Goal: Task Accomplishment & Management: Use online tool/utility

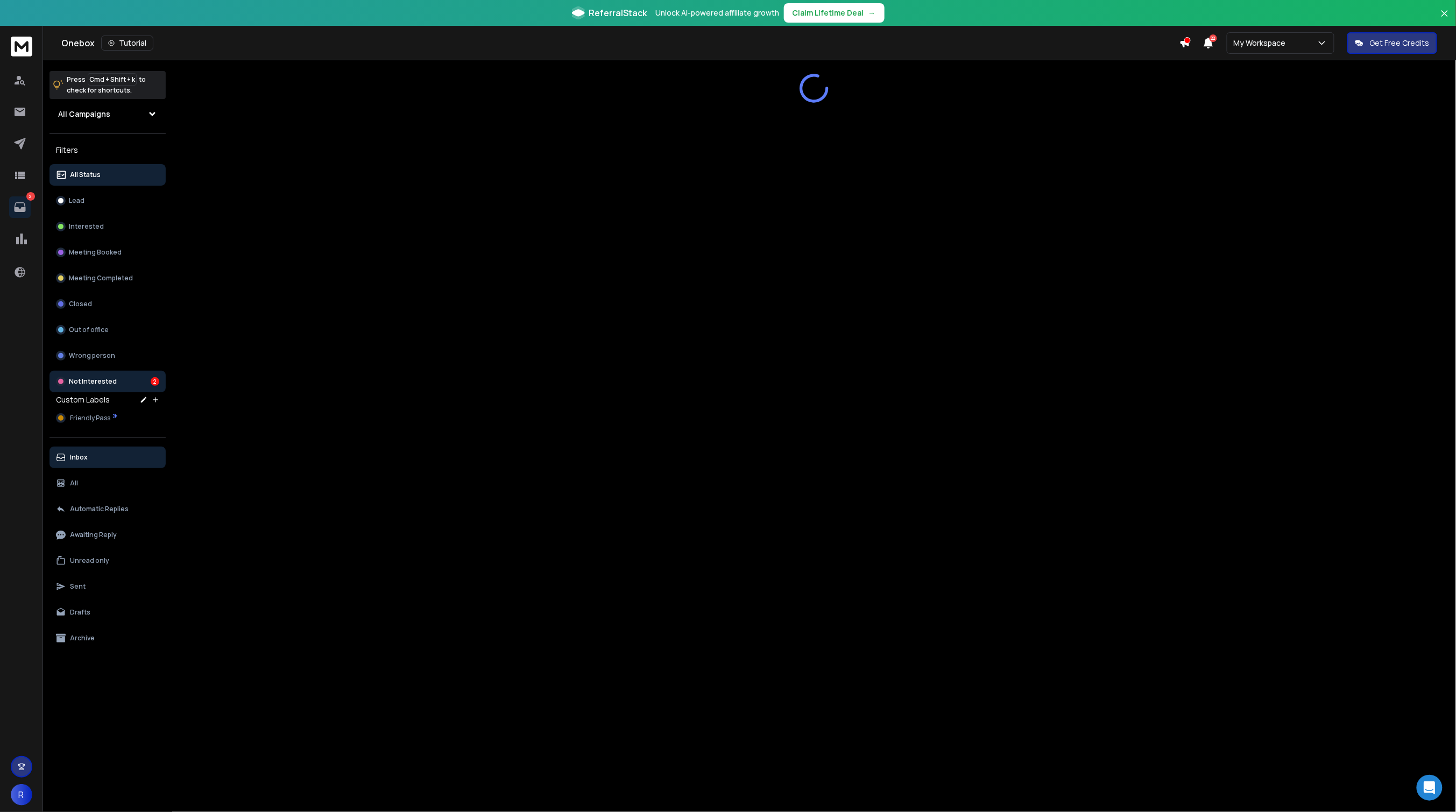
click at [80, 387] on button "Not Interested 2" at bounding box center [108, 381] width 116 height 21
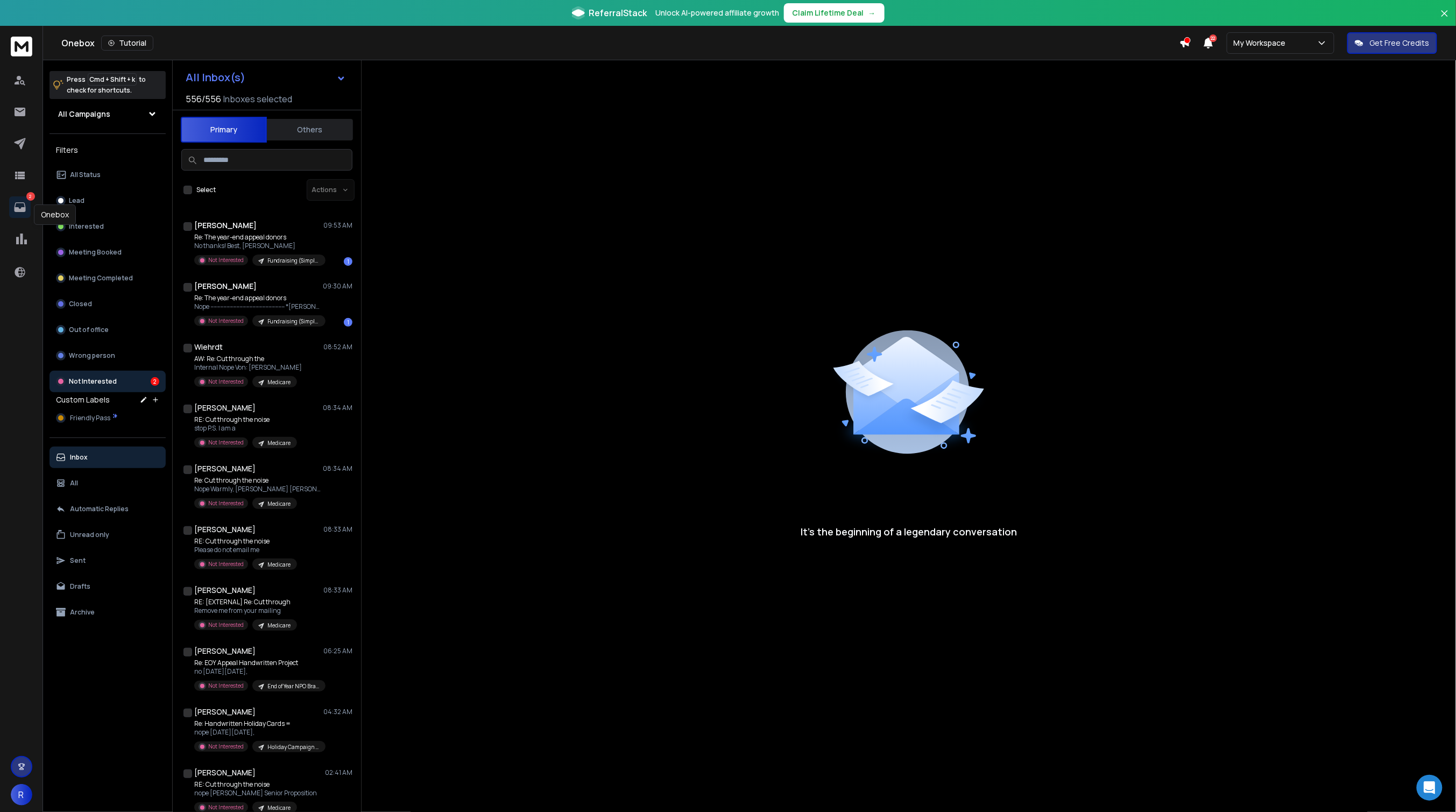
click at [14, 212] on icon at bounding box center [20, 207] width 11 height 10
click at [127, 385] on button "Not Interested 2" at bounding box center [108, 381] width 116 height 21
click at [281, 209] on div "Select Actions Jasmine Coleman 09:53 AM Re: The year-end appeal donors No thank…" at bounding box center [267, 478] width 188 height 667
click at [278, 220] on div "Jasmine Coleman 09:53 AM" at bounding box center [274, 225] width 158 height 11
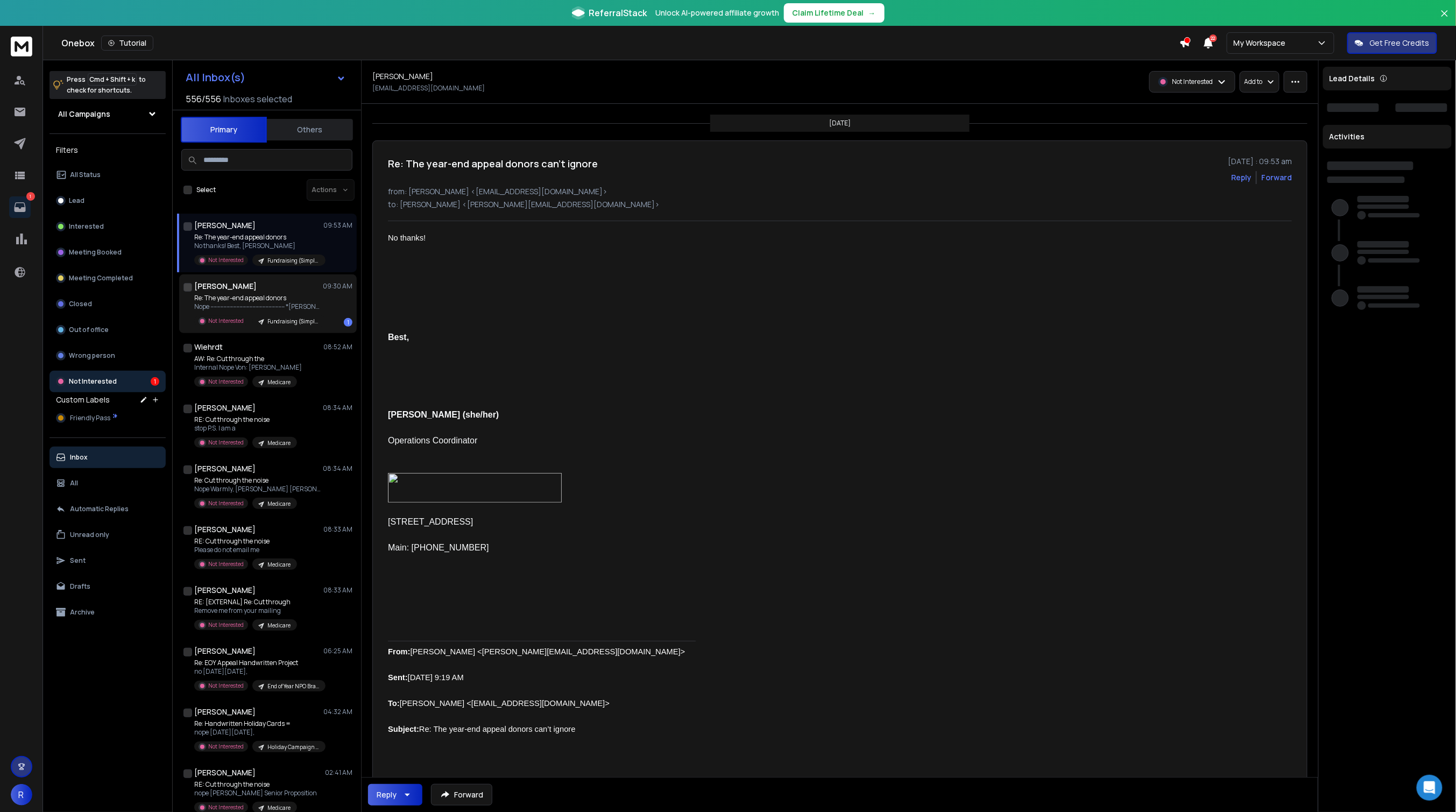
click at [286, 307] on p "Nope ---------------------------------------------- *[PERSON_NAME]* Director" at bounding box center [259, 306] width 129 height 8
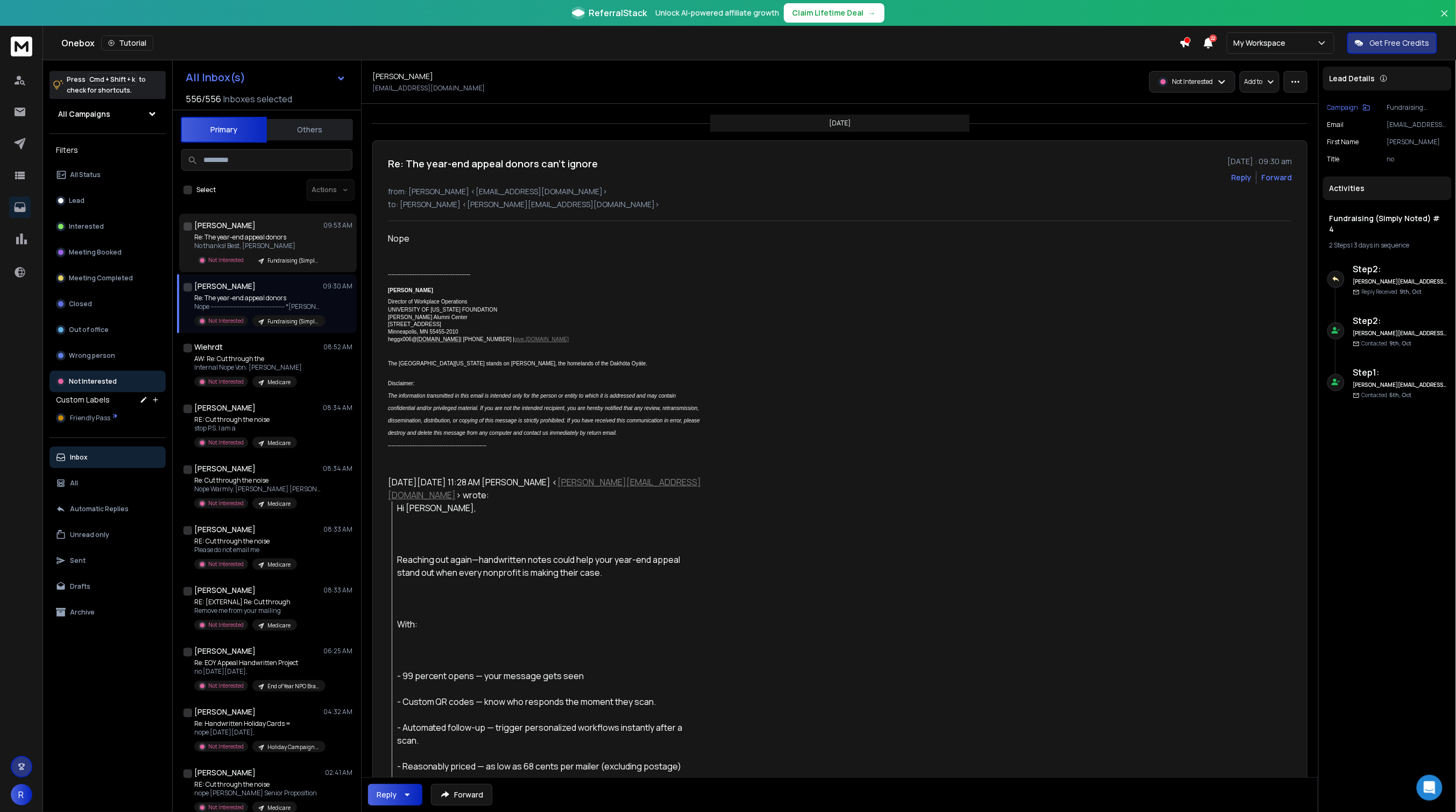
click at [231, 226] on h1 "[PERSON_NAME]" at bounding box center [225, 225] width 62 height 11
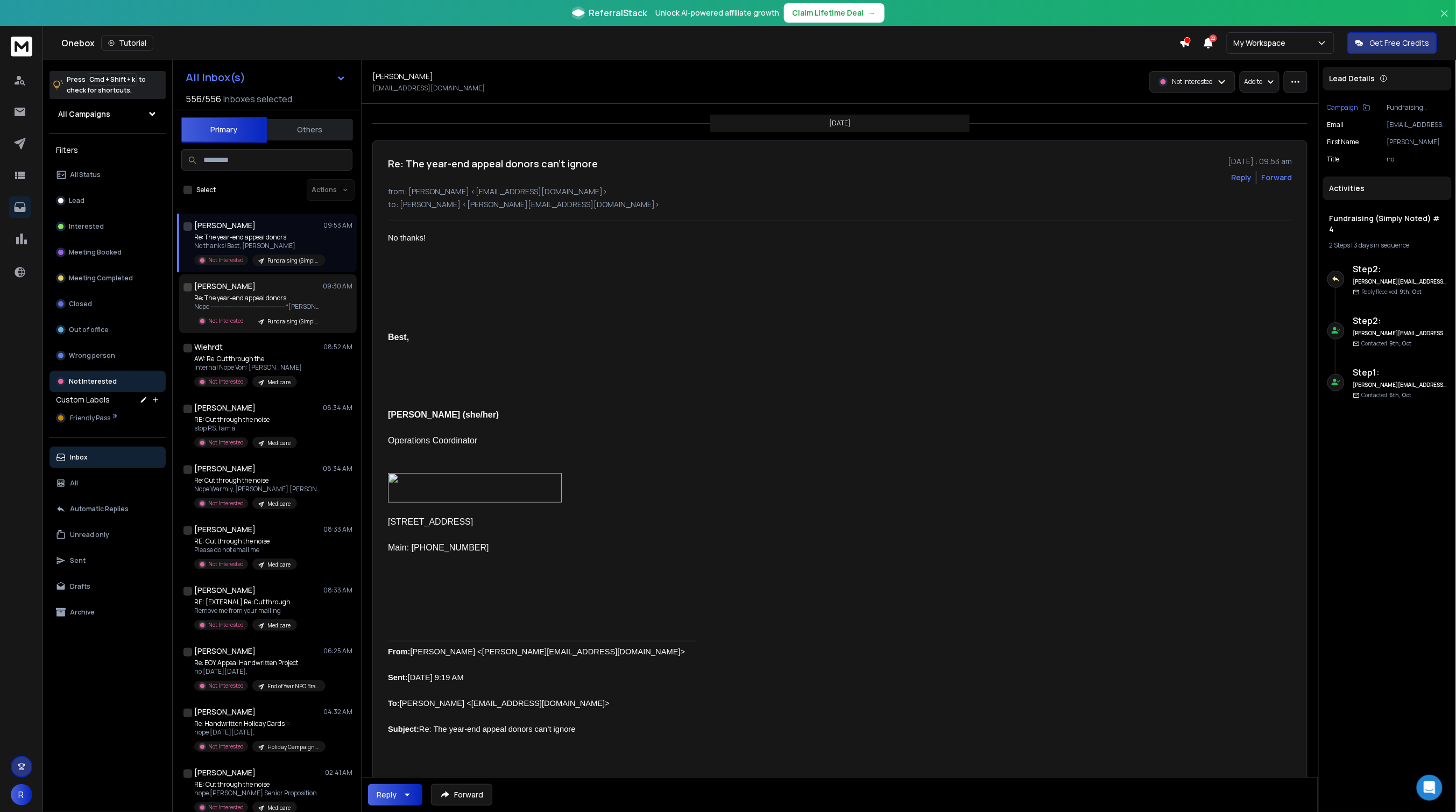
click at [237, 299] on p "Re: The year-end appeal donors" at bounding box center [259, 298] width 129 height 8
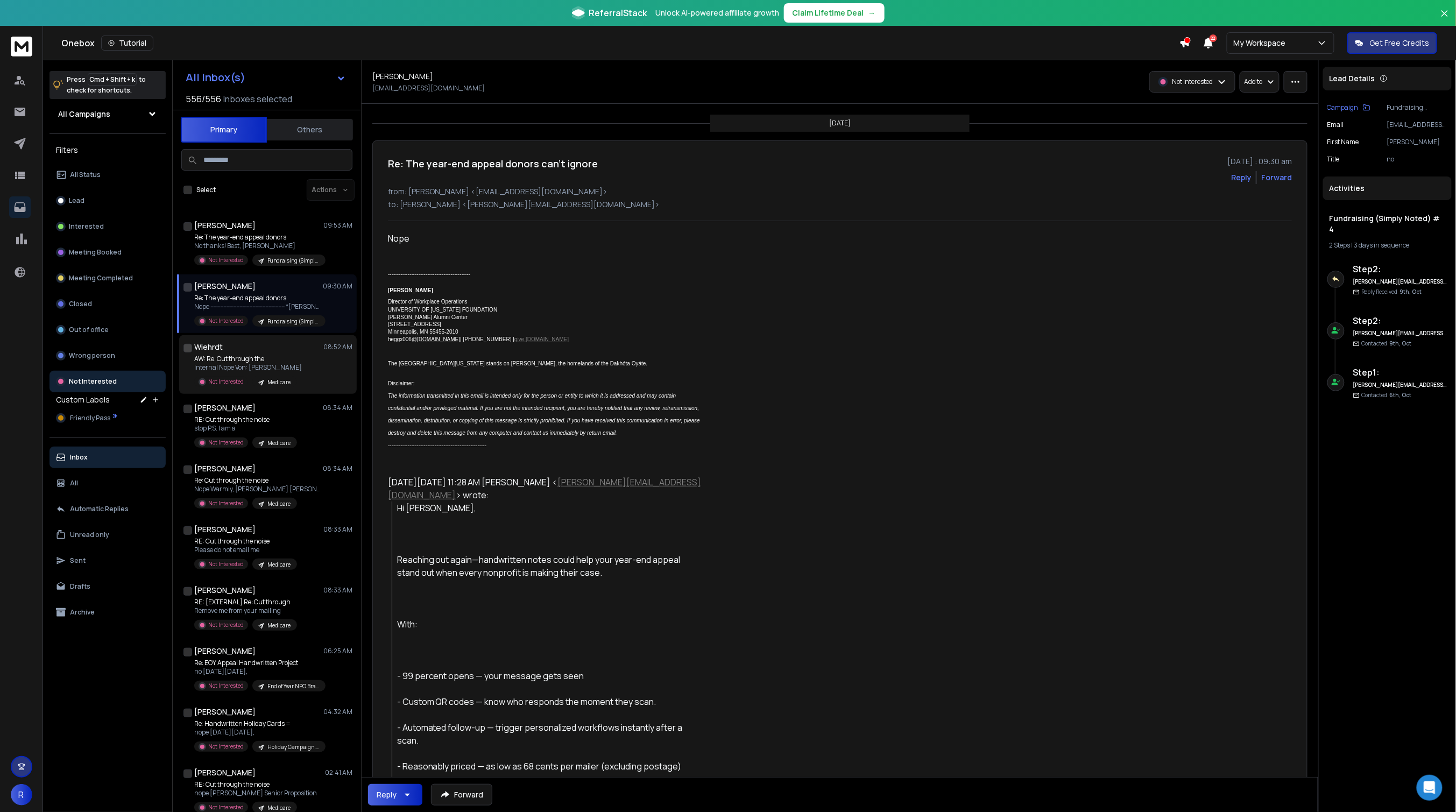
click at [238, 345] on div "Wiehrdt 08:52 AM" at bounding box center [274, 346] width 158 height 11
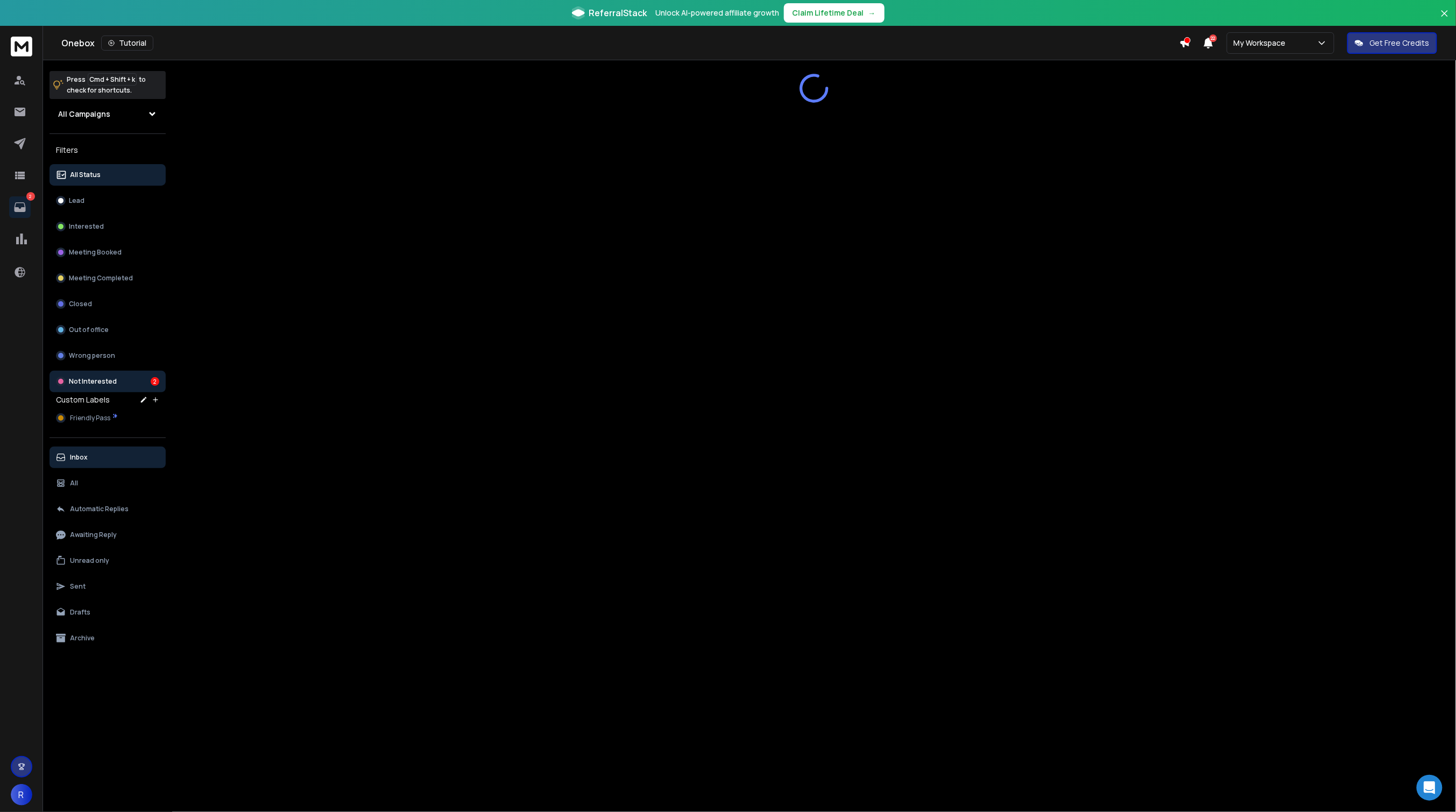
click at [136, 379] on button "Not Interested 2" at bounding box center [108, 381] width 116 height 21
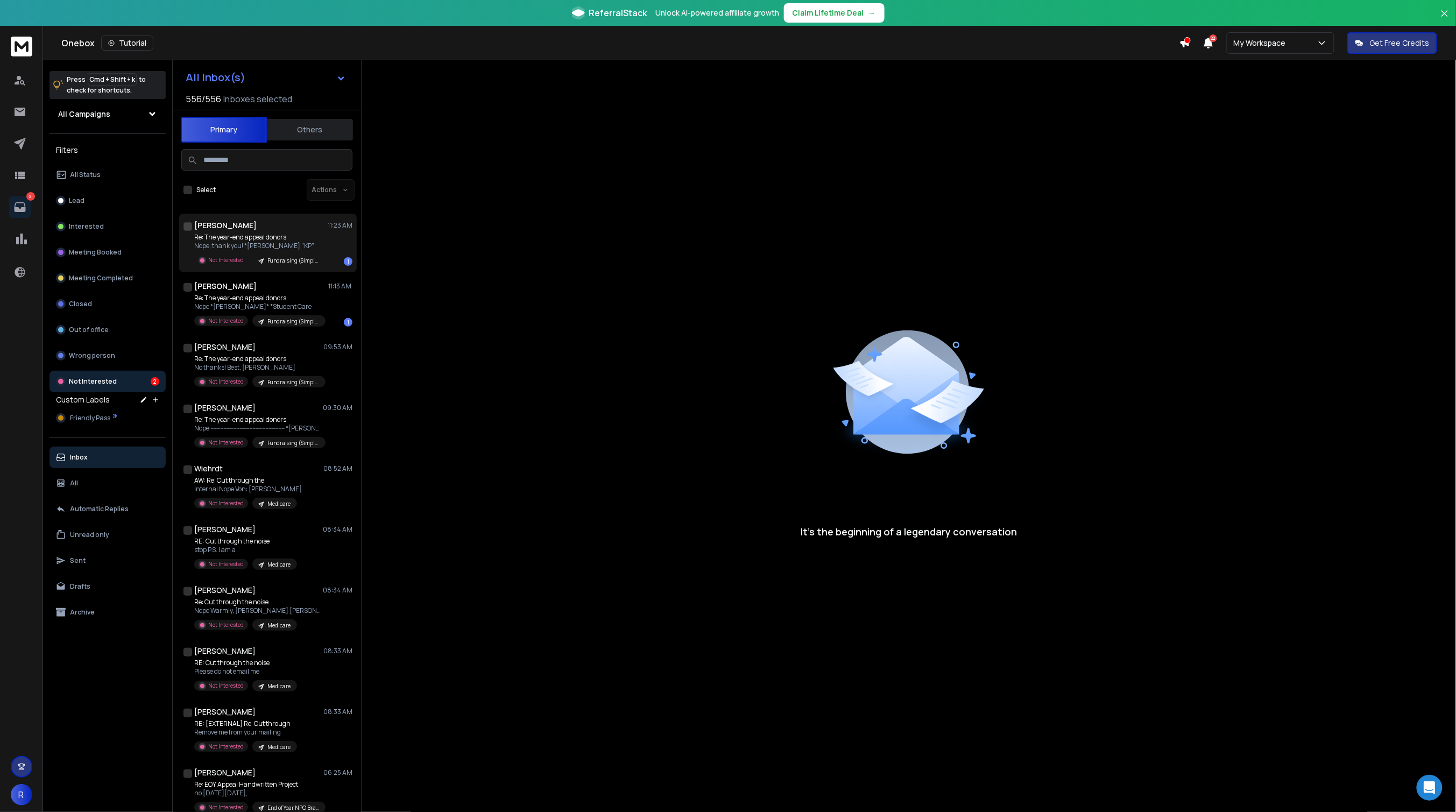
click at [275, 214] on div "Karen Perez 11:23 AM Re: The year-end appeal donors Nope, thank you! *Karen "KP…" at bounding box center [268, 243] width 177 height 59
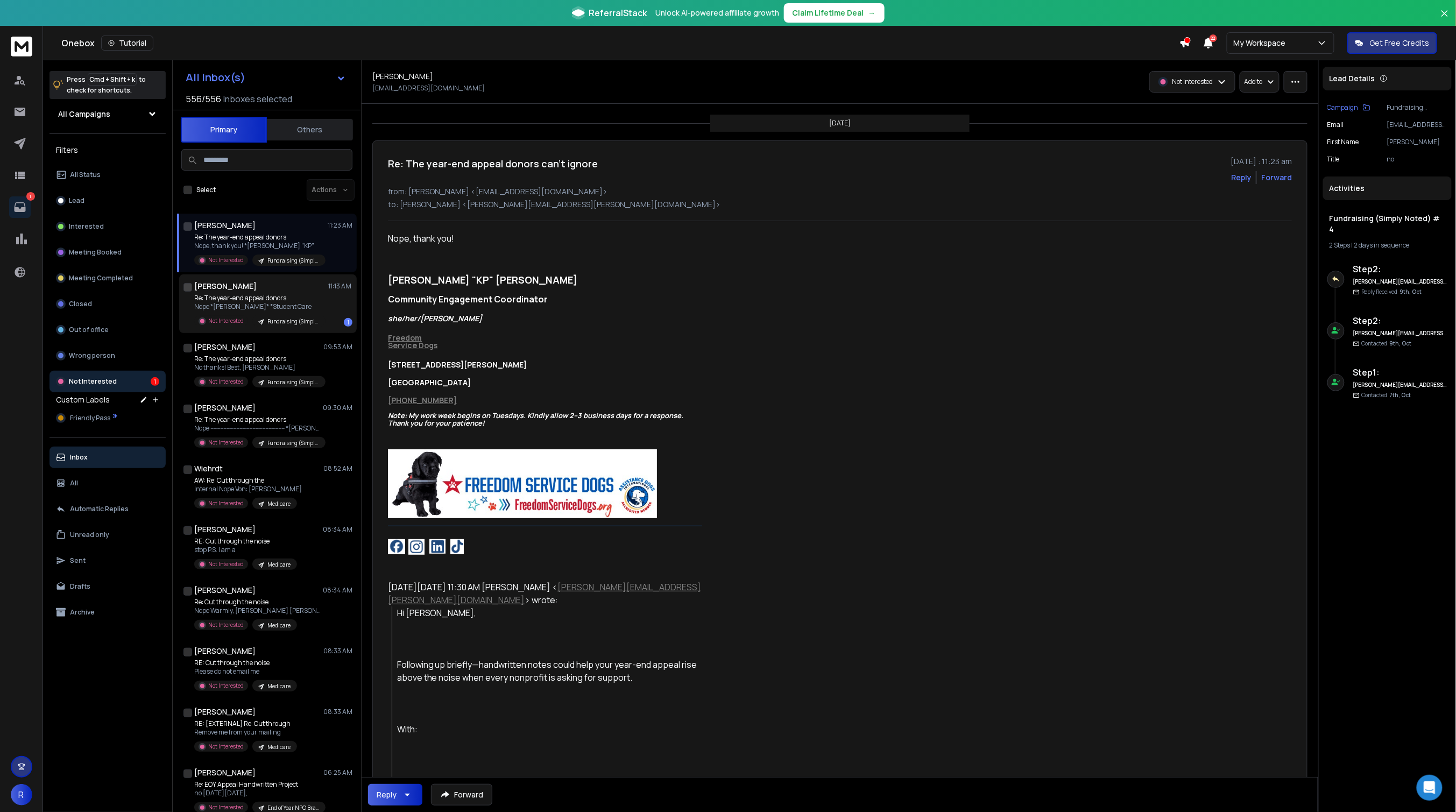
click at [289, 301] on p "Re: The year-end appeal donors" at bounding box center [259, 298] width 129 height 8
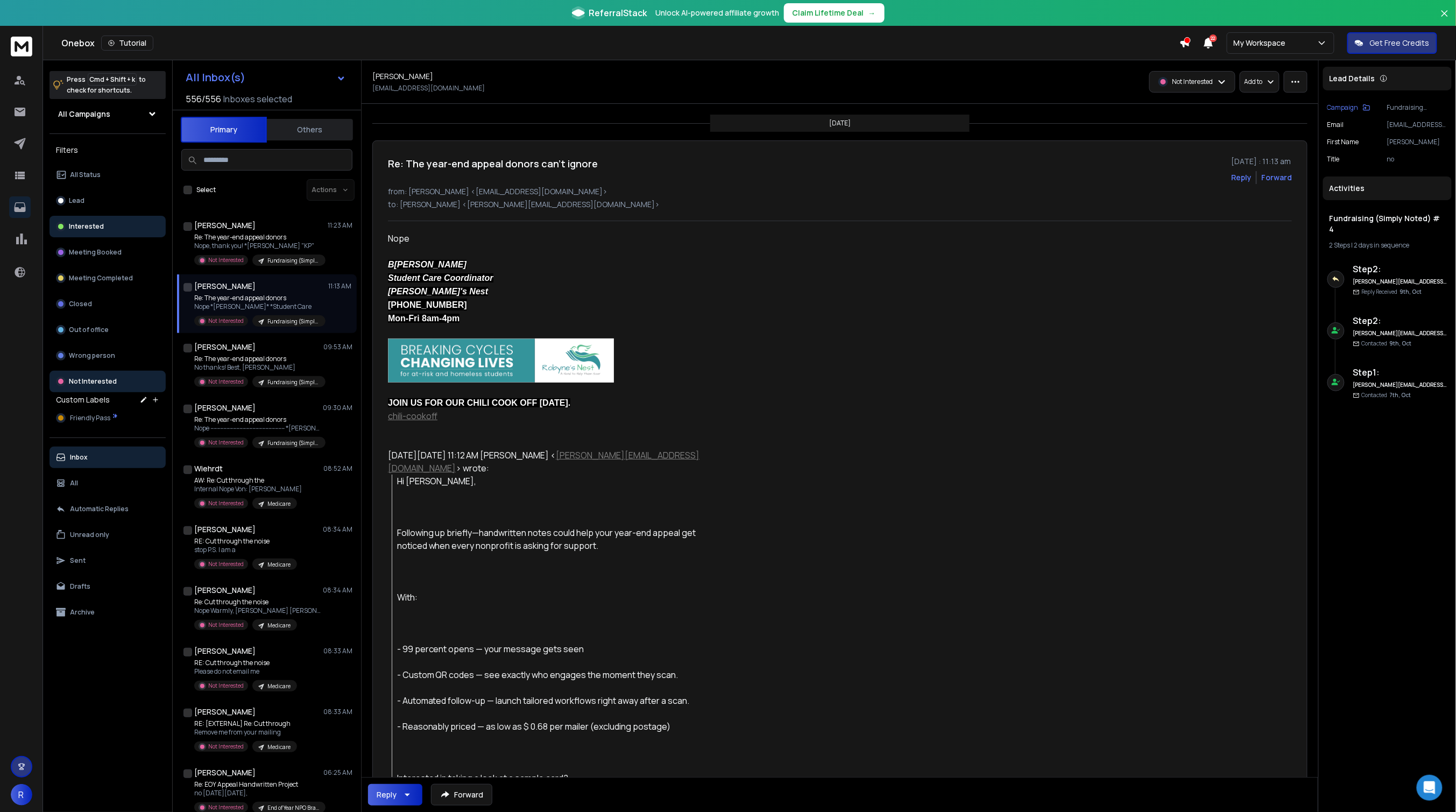
click at [87, 228] on p "Interested" at bounding box center [86, 226] width 35 height 8
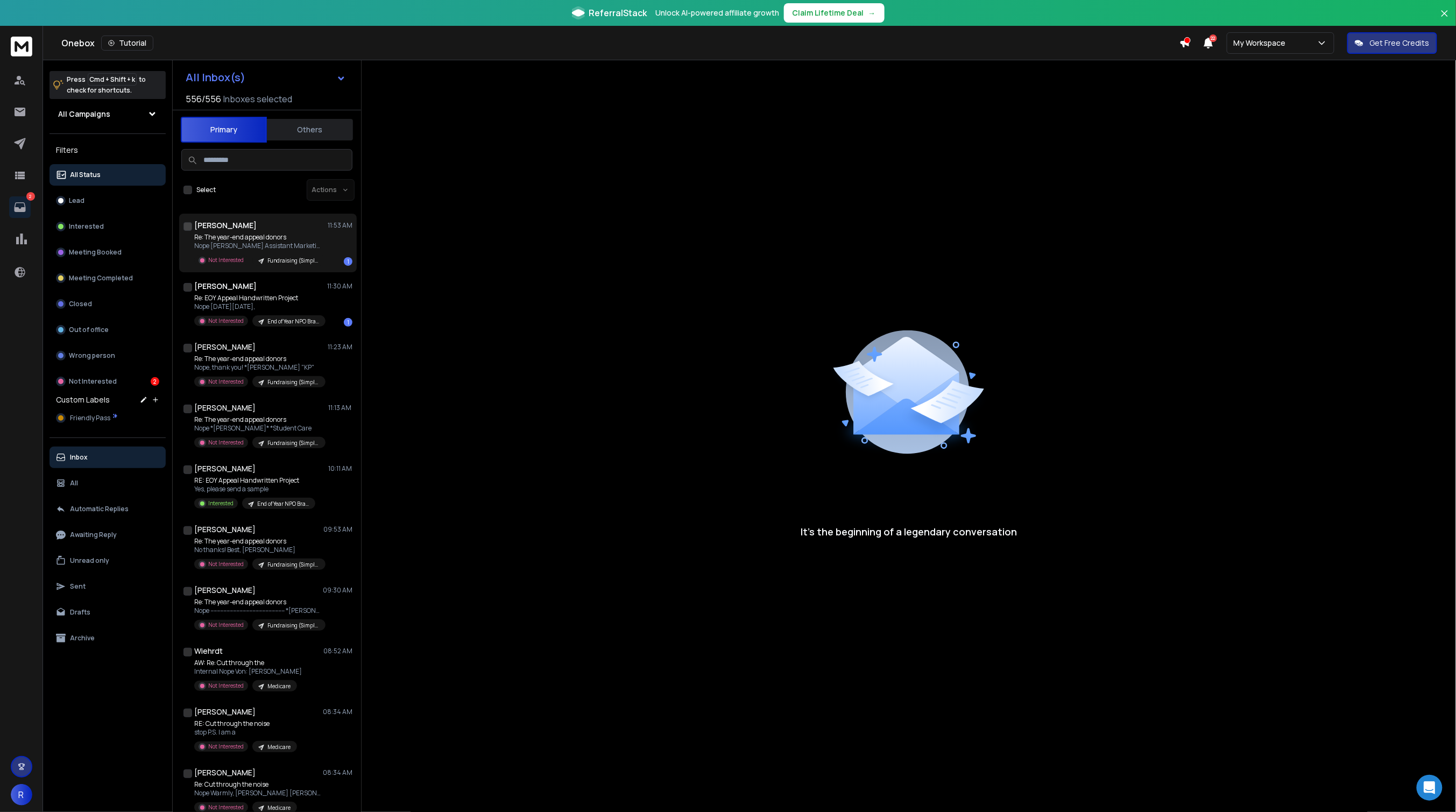
click at [263, 224] on div "[PERSON_NAME] 11:53 AM" at bounding box center [274, 225] width 158 height 11
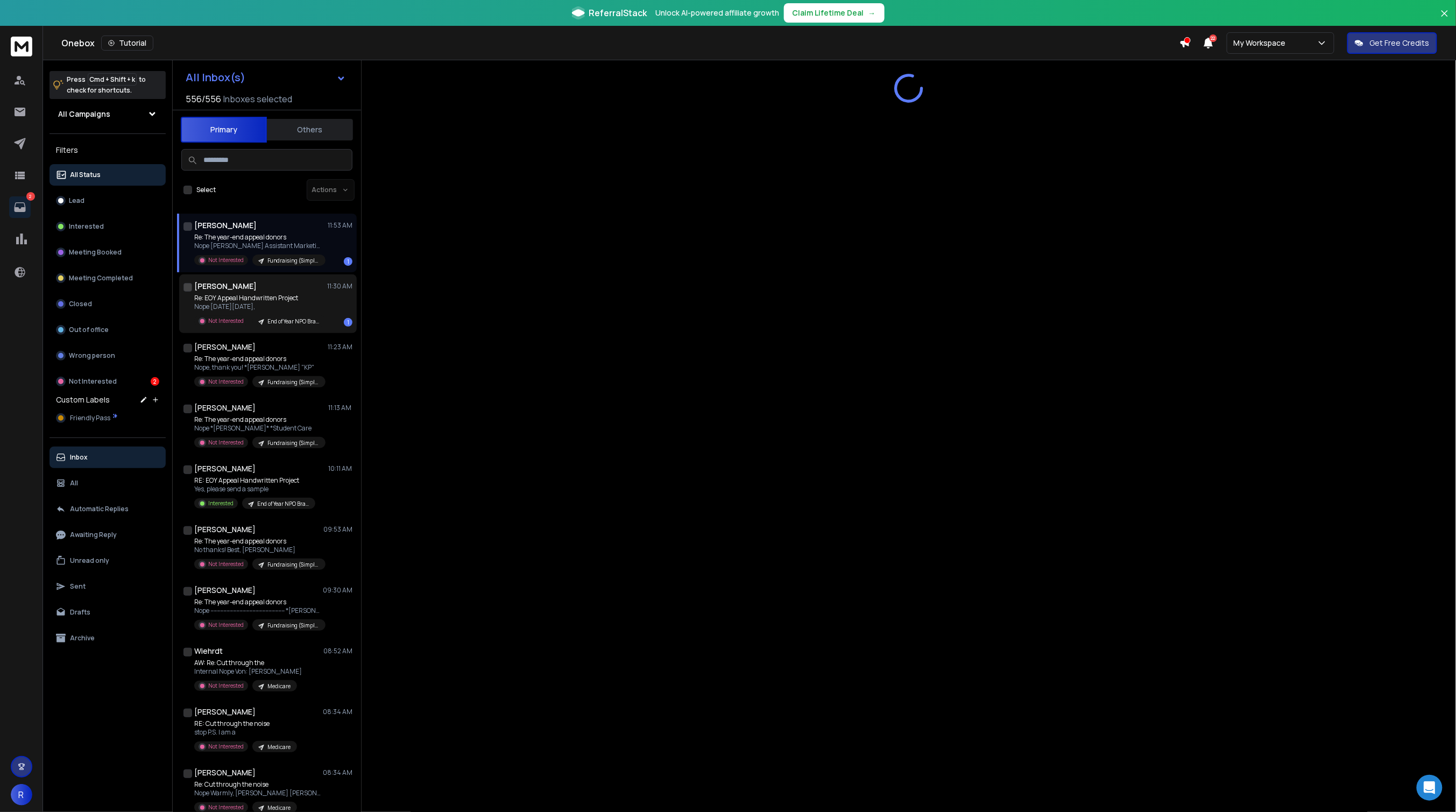
click at [279, 317] on div "Re: EOY Appeal Handwritten Project Nope [DATE][DATE], Not Interested End of Yea…" at bounding box center [260, 310] width 131 height 33
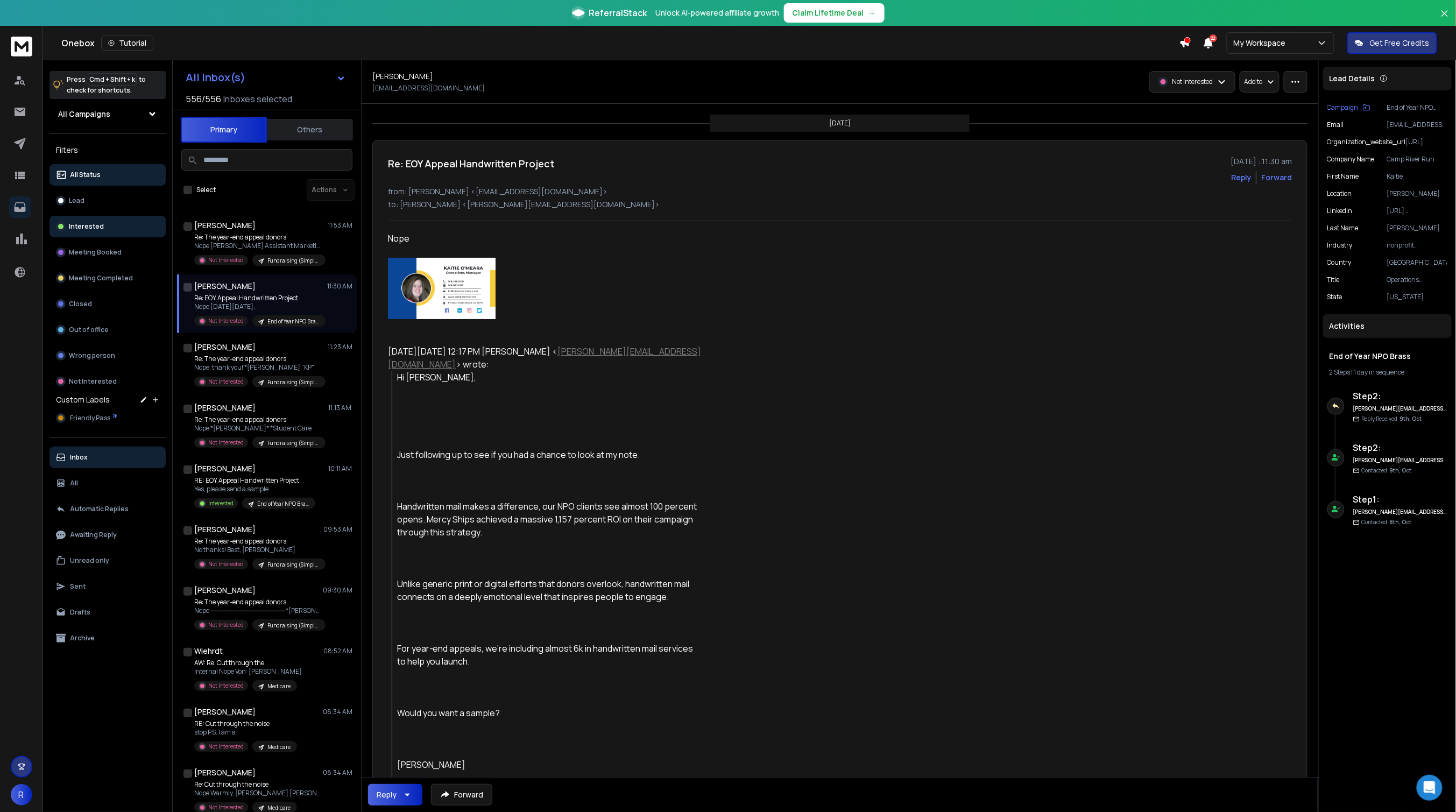
click at [112, 226] on button "Interested" at bounding box center [108, 227] width 116 height 21
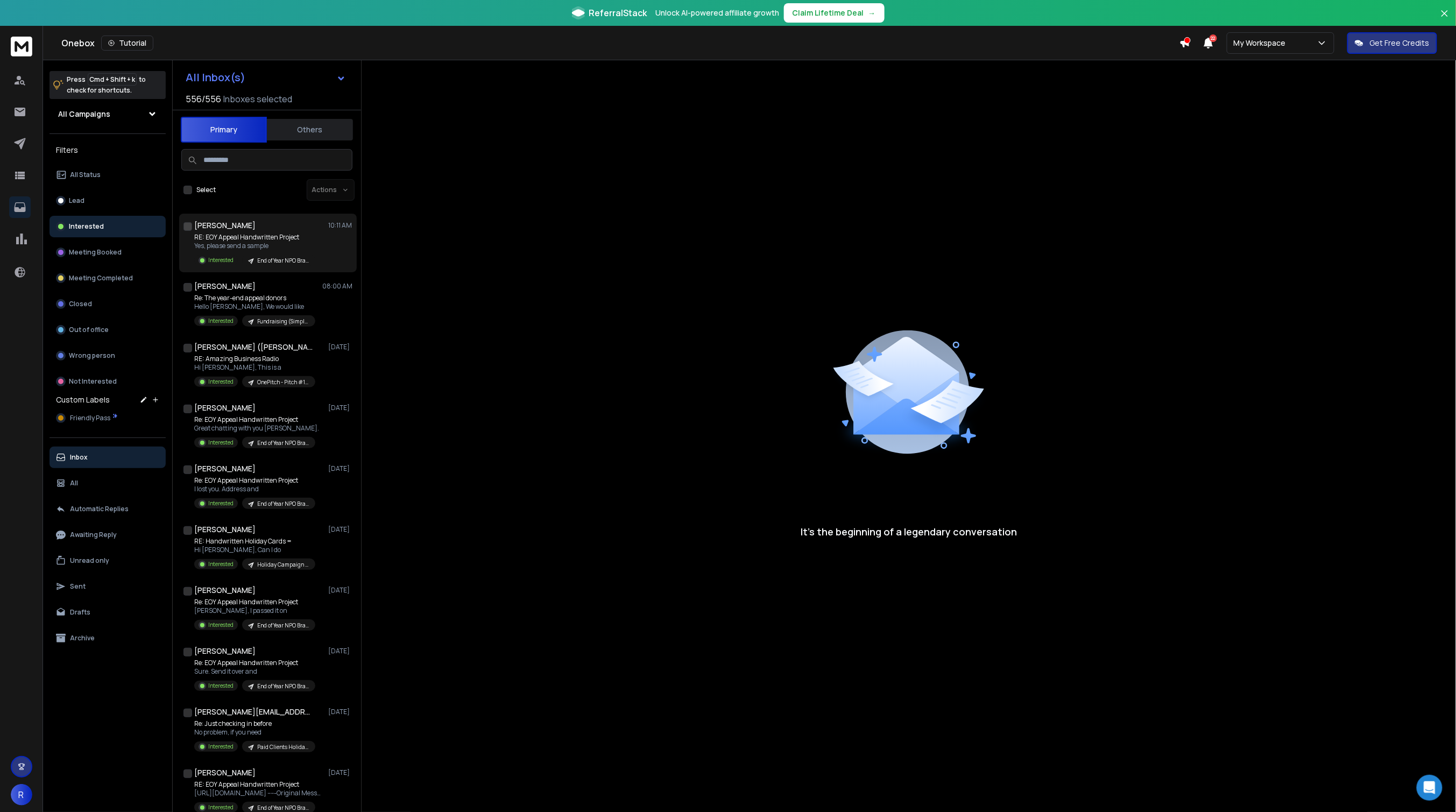
click at [236, 249] on p "Yes, please send a sample" at bounding box center [255, 245] width 121 height 8
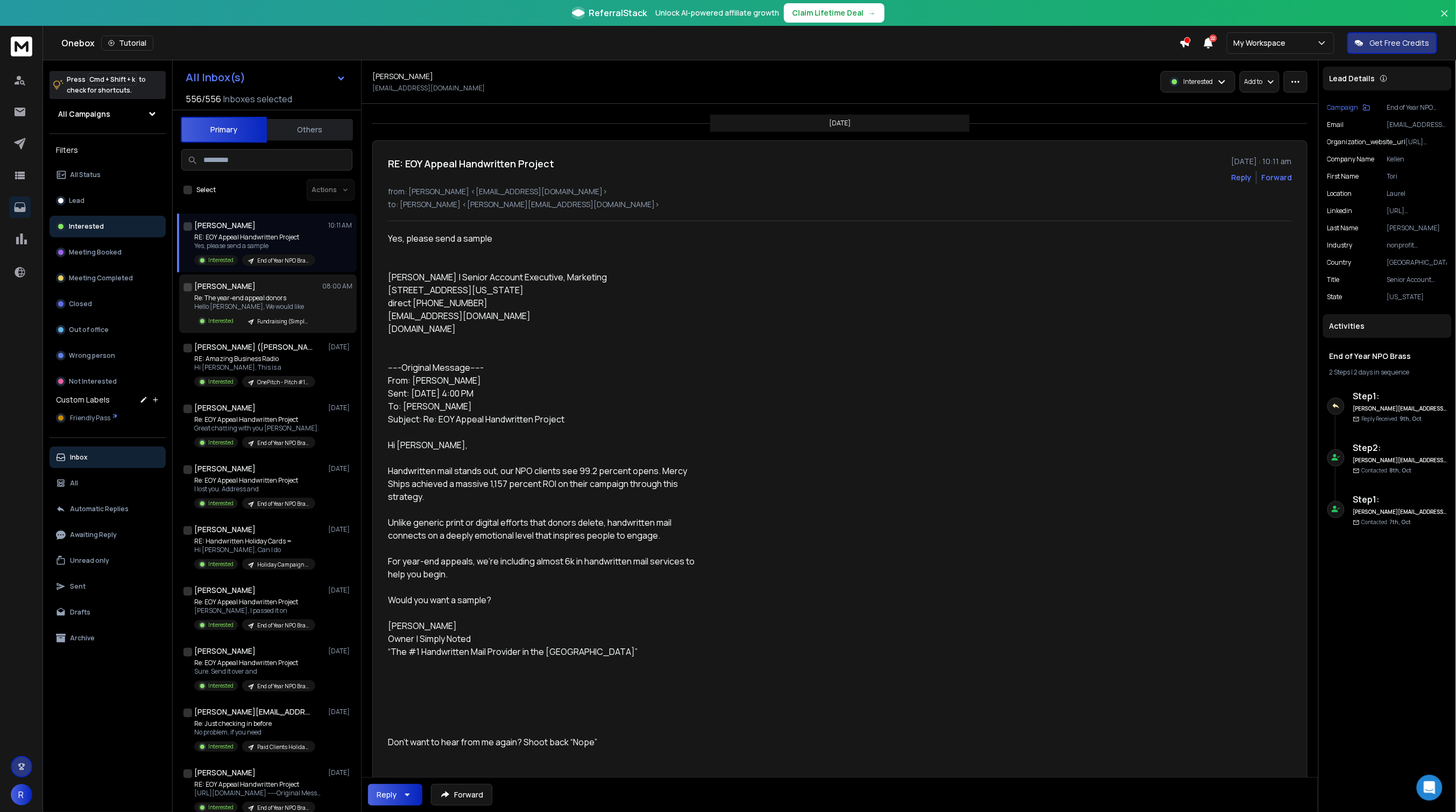
click at [259, 287] on div "[PERSON_NAME] 08:00 AM" at bounding box center [274, 286] width 158 height 11
